Goal: Task Accomplishment & Management: Use online tool/utility

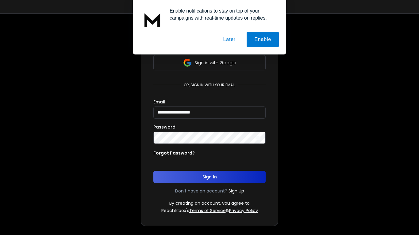
type input "**********"
click at [209, 177] on button "Sign In" at bounding box center [209, 177] width 112 height 12
